Goal: Task Accomplishment & Management: Use online tool/utility

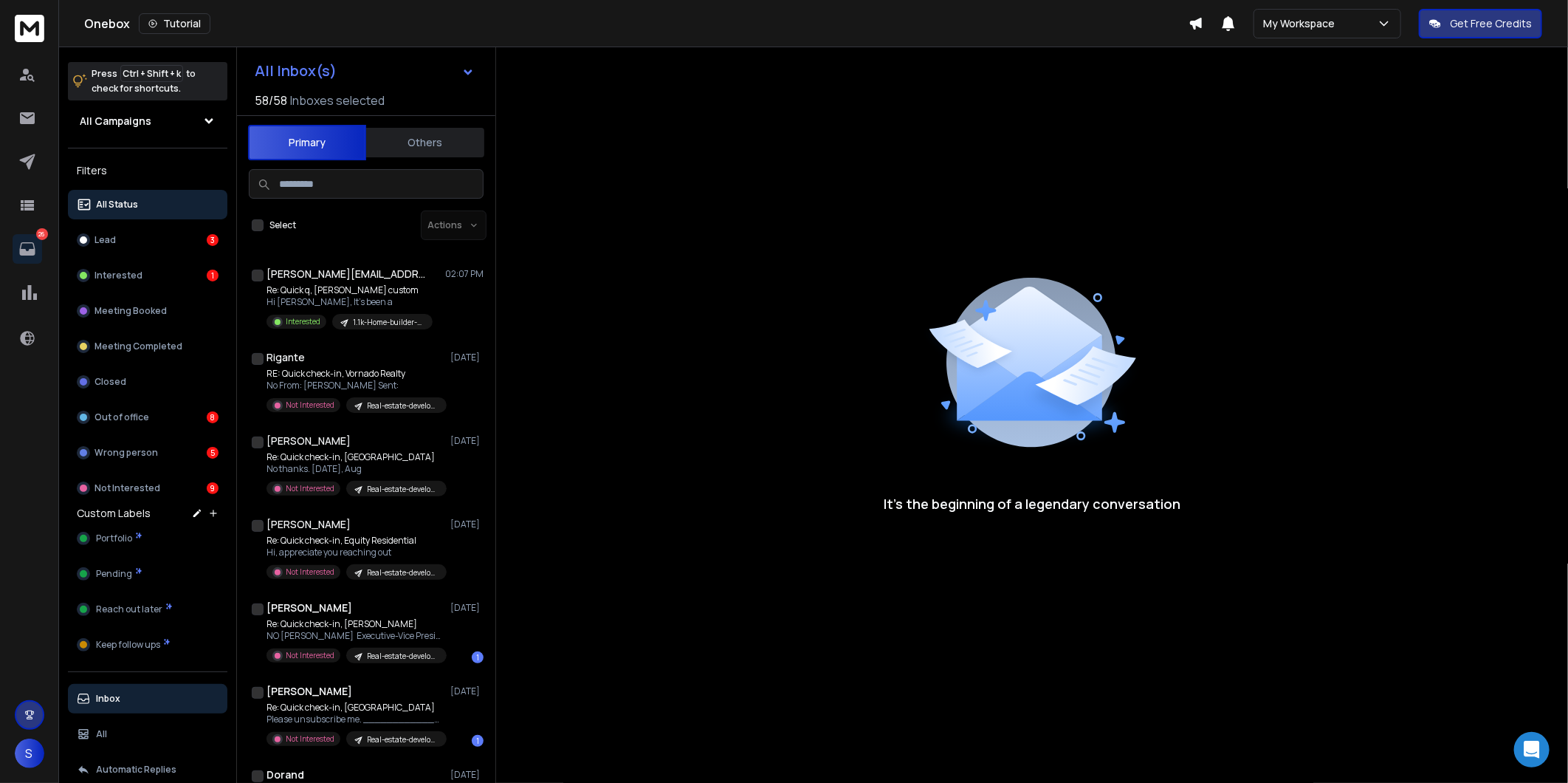
paste input "******"
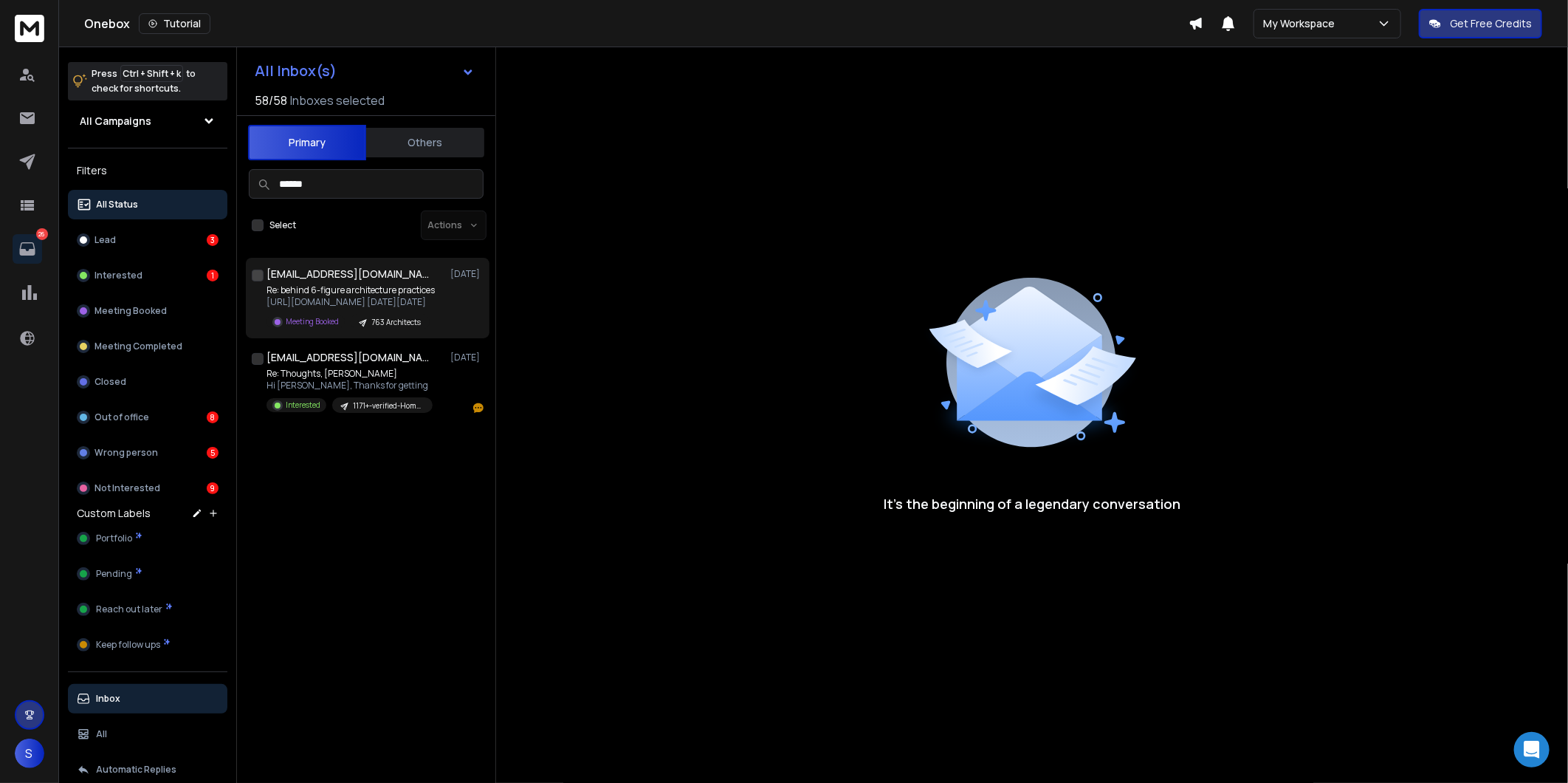
type input "******"
click at [359, 273] on h1 "[EMAIL_ADDRESS][DOMAIN_NAME]" at bounding box center [347, 273] width 162 height 14
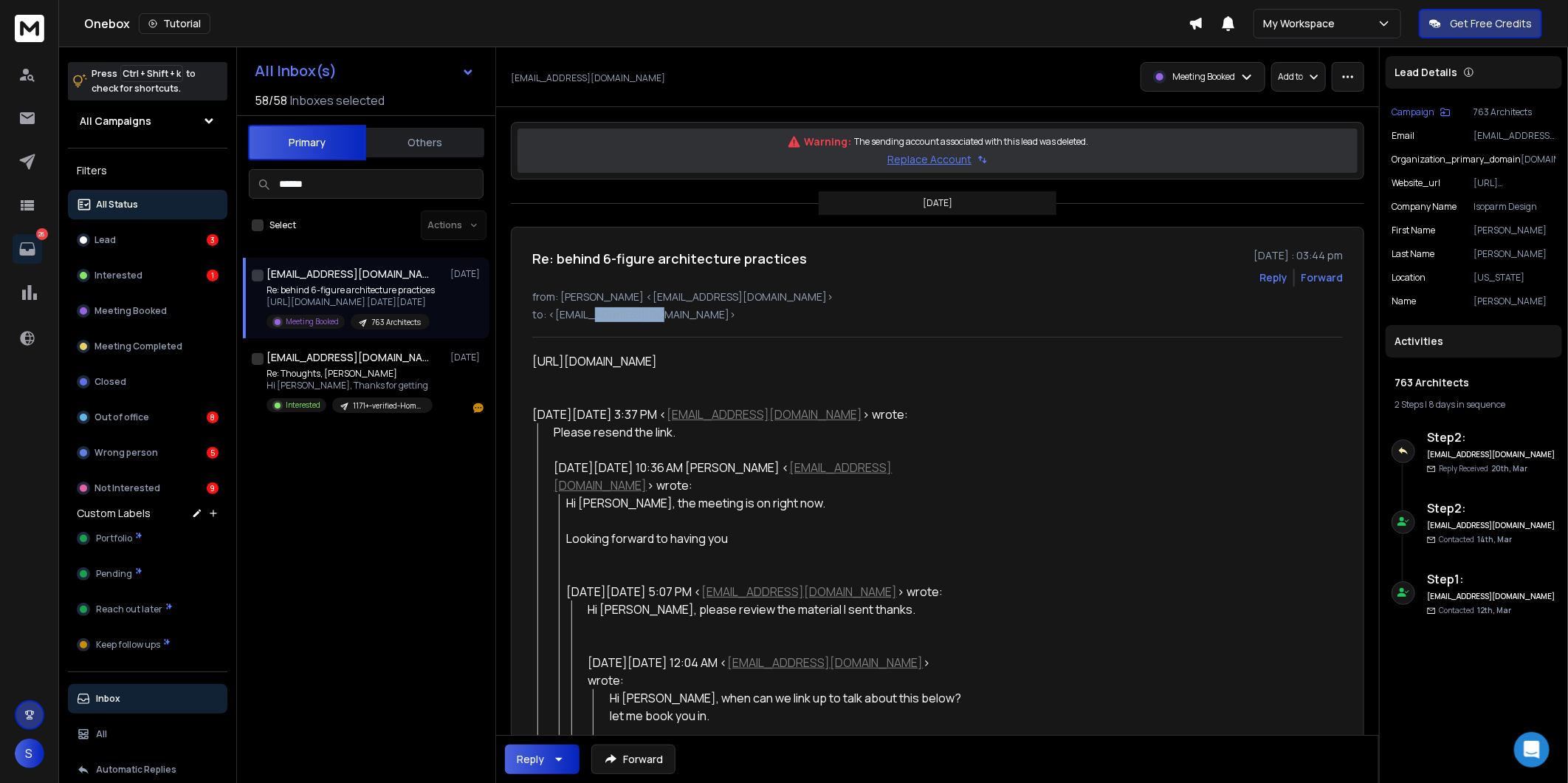
drag, startPoint x: 659, startPoint y: 314, endPoint x: 596, endPoint y: 323, distance: 63.6
drag, startPoint x: 596, startPoint y: 323, endPoint x: 618, endPoint y: 314, distance: 23.8
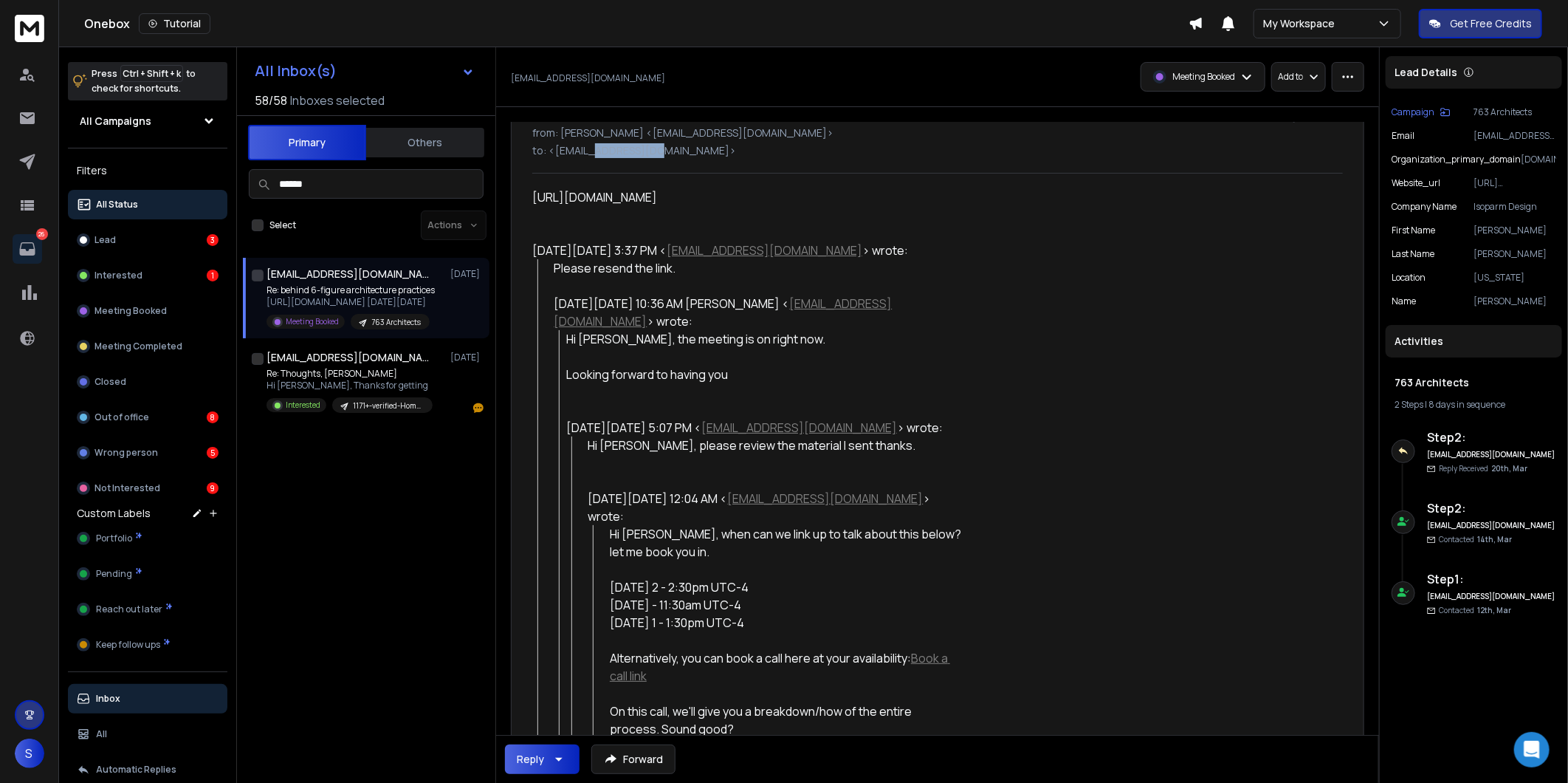
scroll to position [82, 0]
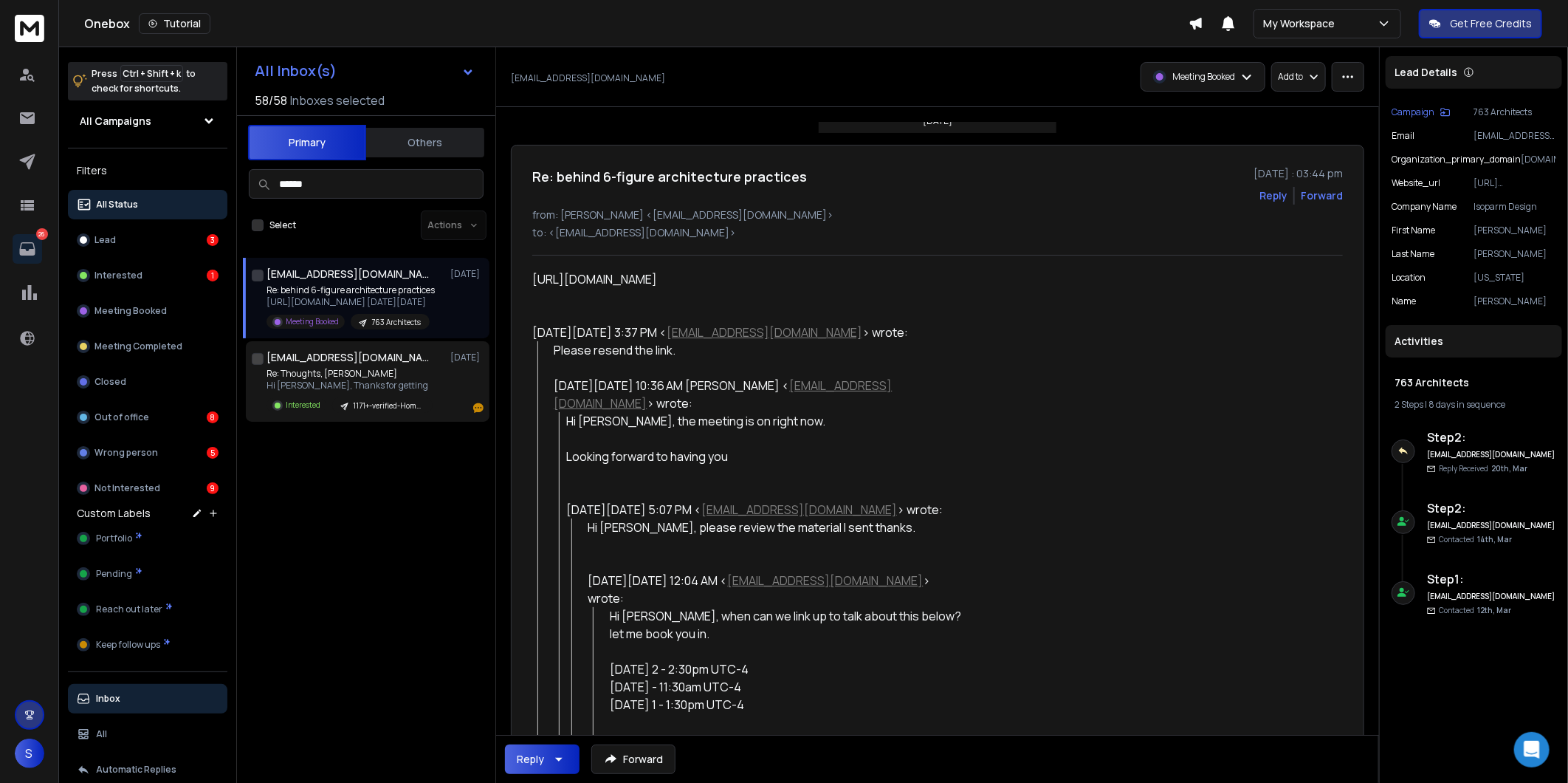
click at [388, 360] on div "[EMAIL_ADDRESS][DOMAIN_NAME] [DATE]" at bounding box center [375, 357] width 217 height 14
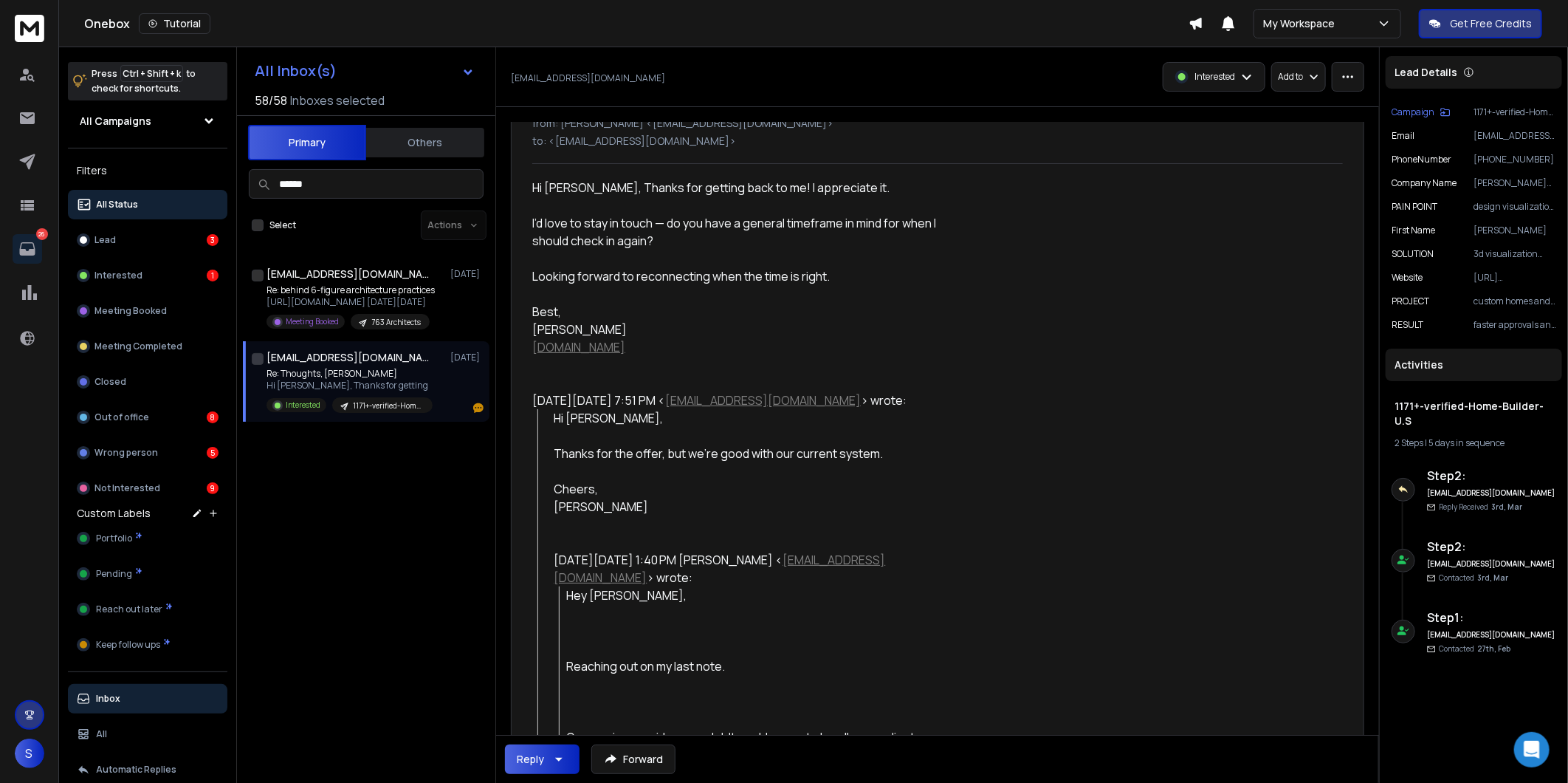
scroll to position [164, 0]
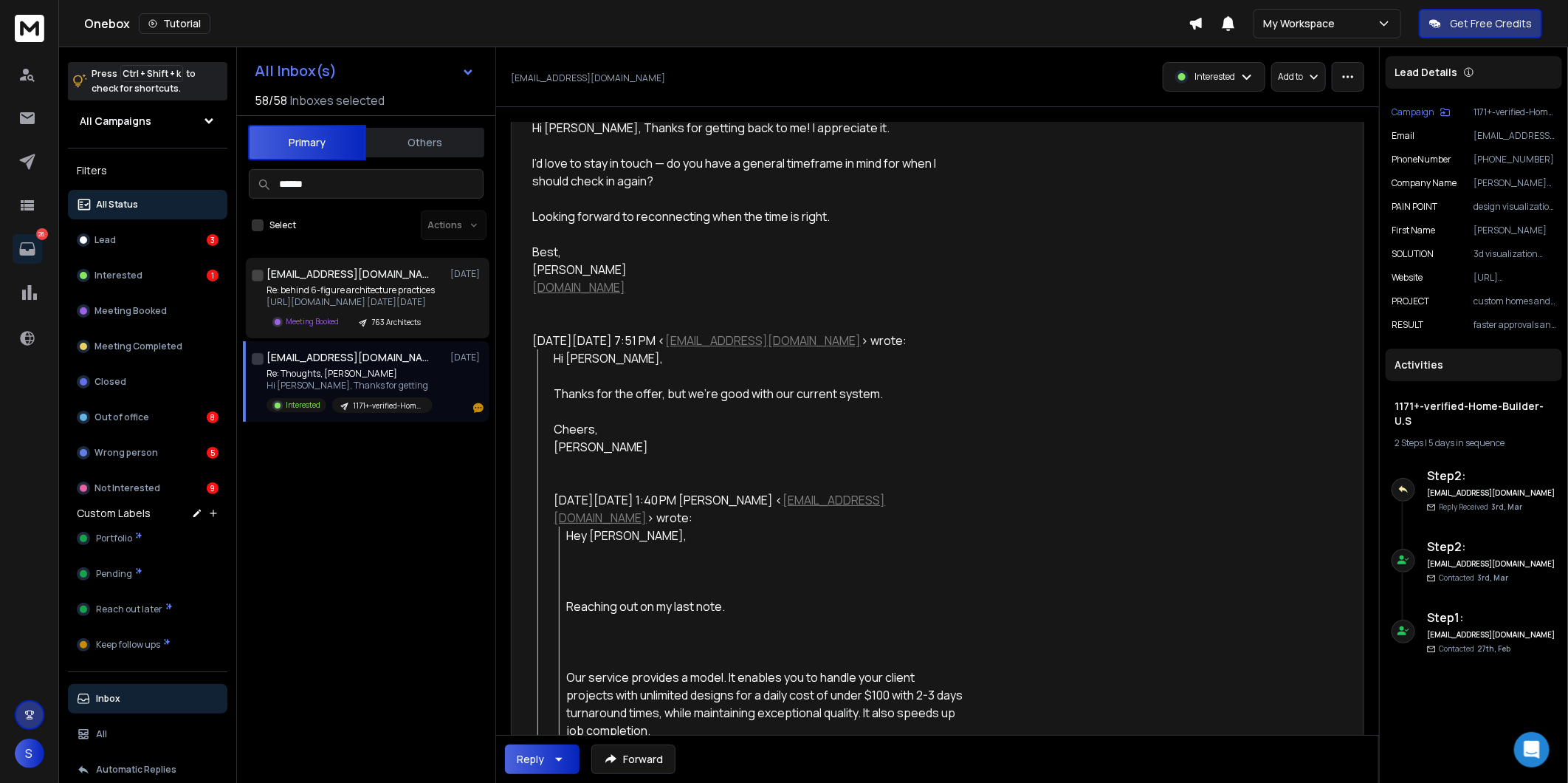
click at [328, 285] on p "Re: behind 6-figure architecture practices" at bounding box center [350, 290] width 168 height 12
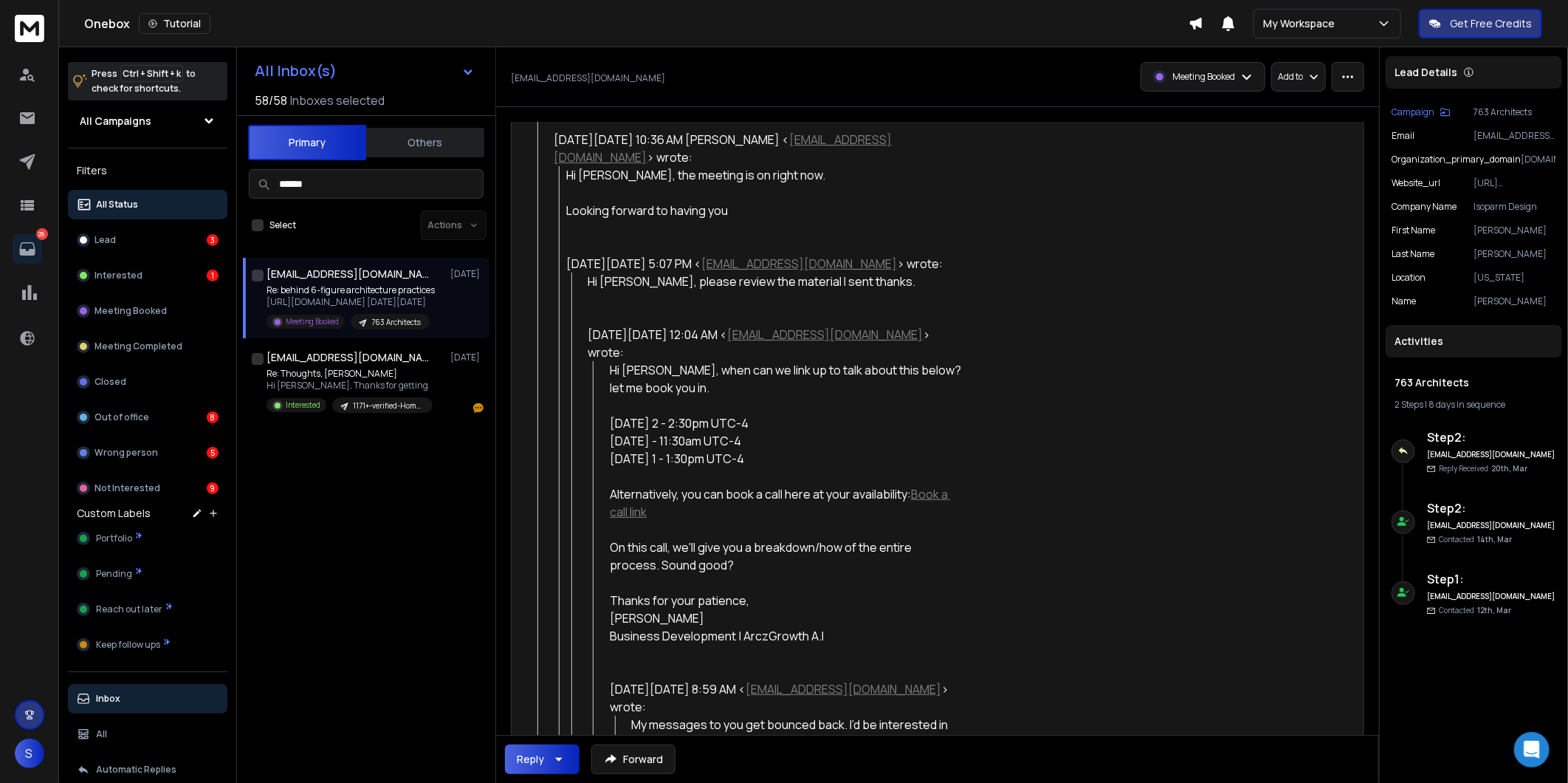
scroll to position [246, 0]
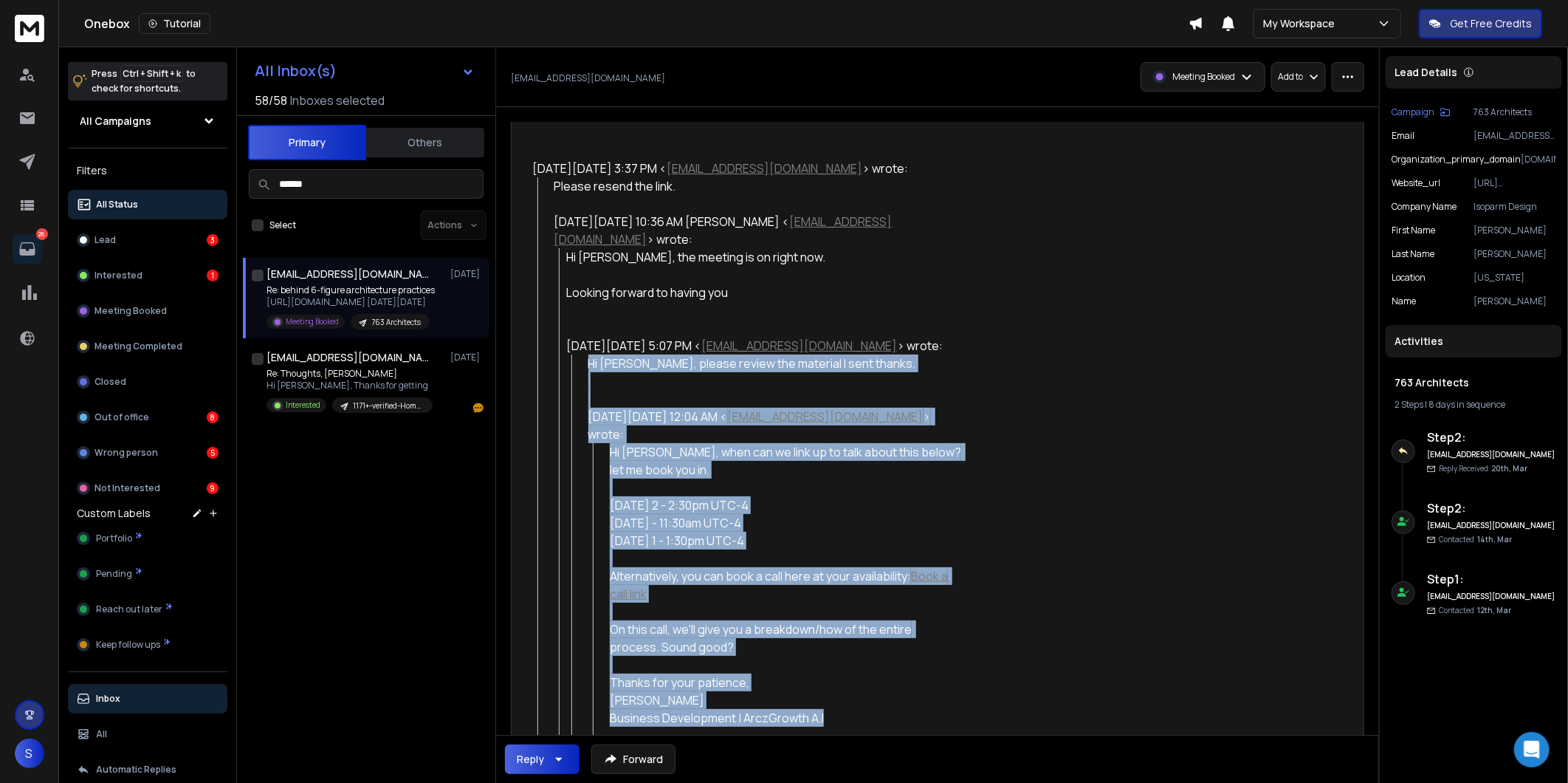
drag, startPoint x: 829, startPoint y: 714, endPoint x: 583, endPoint y: 382, distance: 413.2
click at [752, 581] on div "Alternatively, you can book a call here at your availability: Book a call link" at bounding box center [787, 585] width 353 height 36
click at [748, 527] on div "[DATE] - 11:30am UTC-4" at bounding box center [787, 523] width 353 height 18
click at [758, 503] on div "[DATE] 2 - 2:30pm UTC-4" at bounding box center [787, 505] width 353 height 18
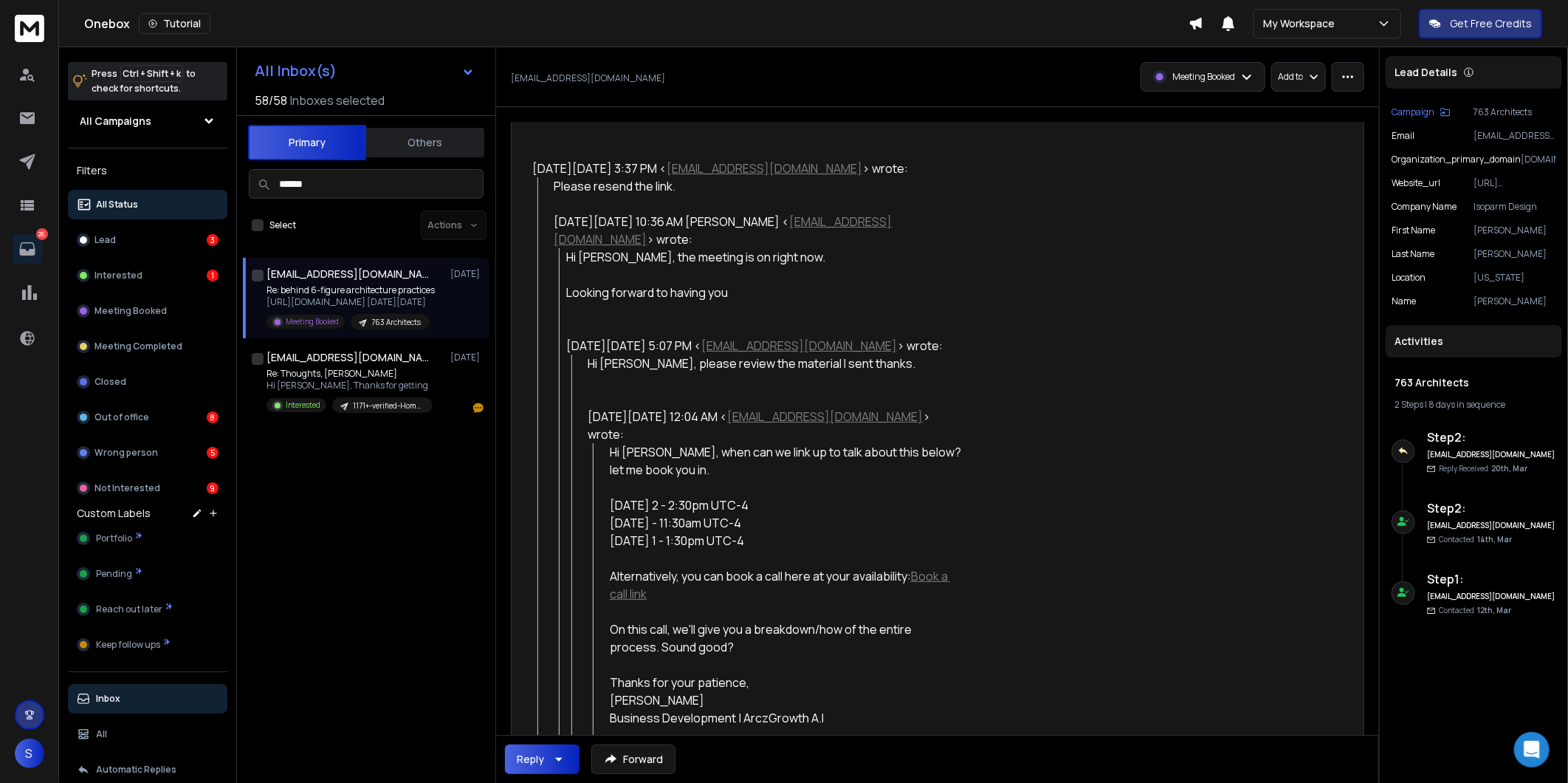
click at [758, 469] on div "Hi [PERSON_NAME], when can we link up to talk about this below? let me book you…" at bounding box center [787, 461] width 353 height 36
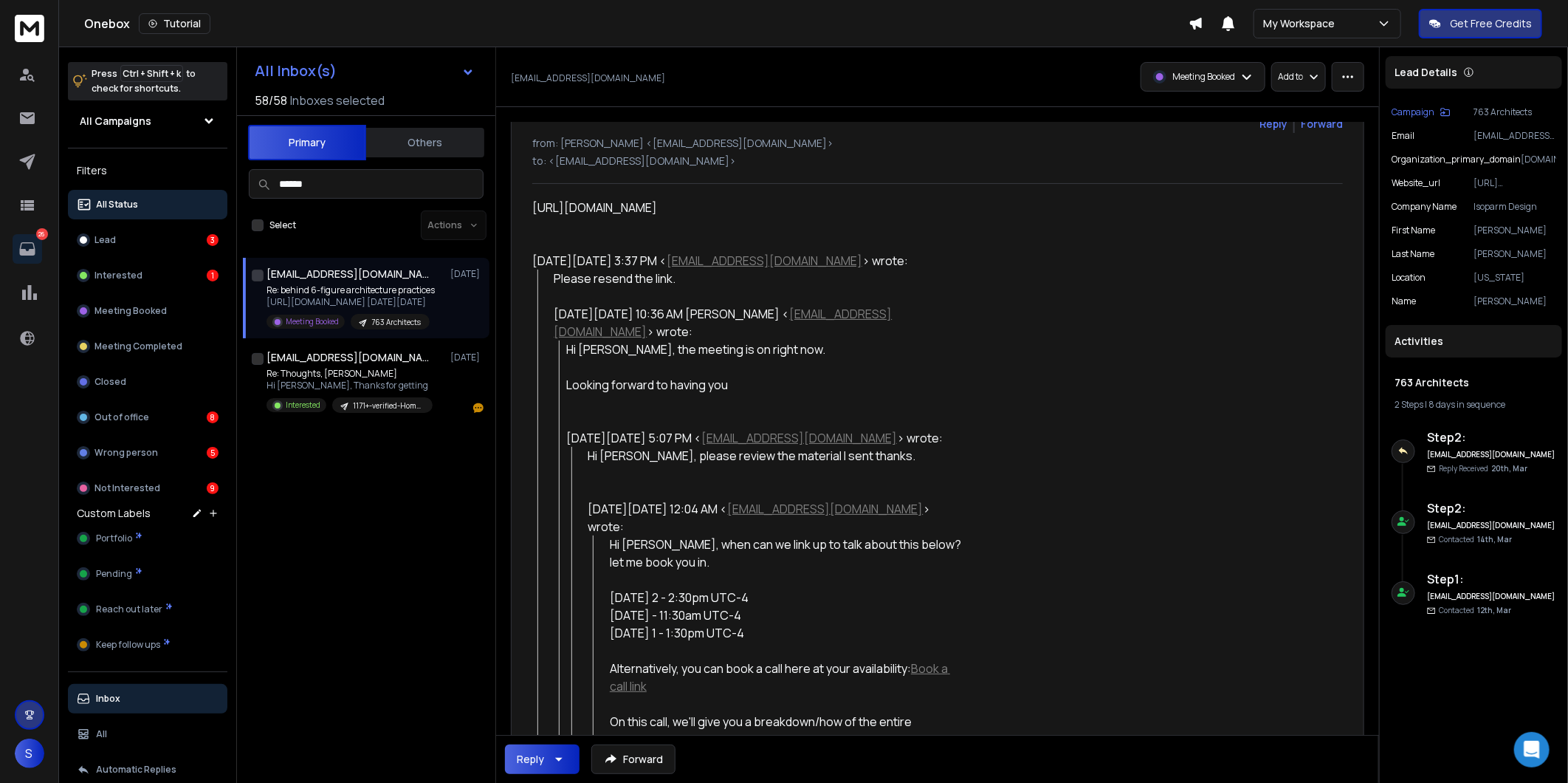
scroll to position [0, 0]
